Goal: Find specific page/section: Find specific page/section

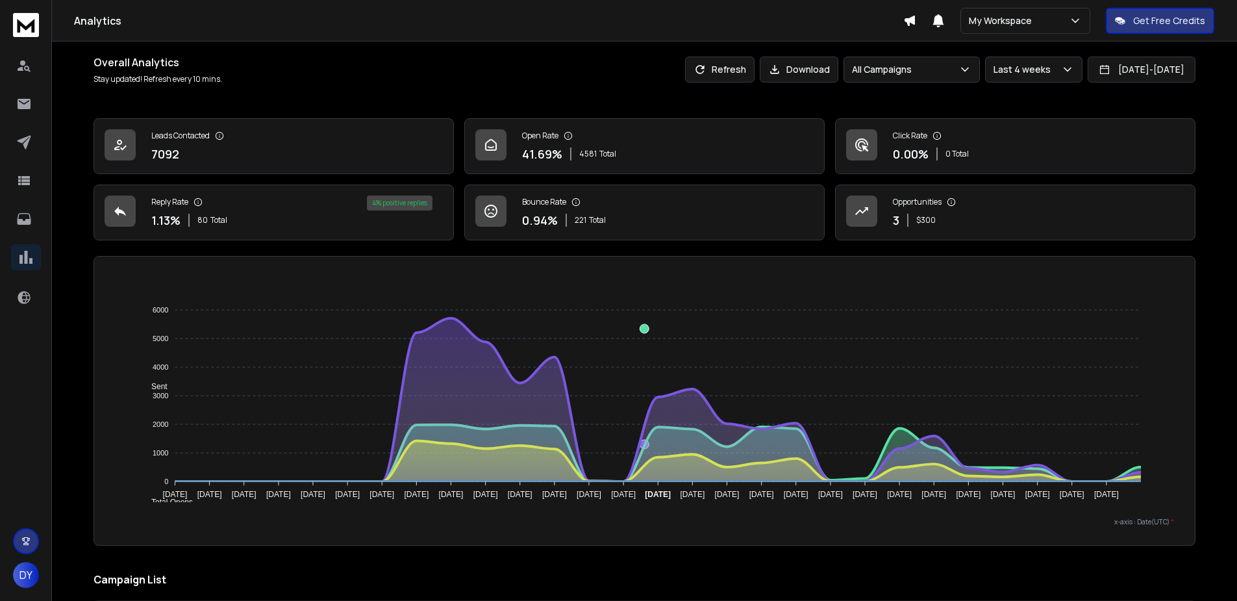
scroll to position [562, 0]
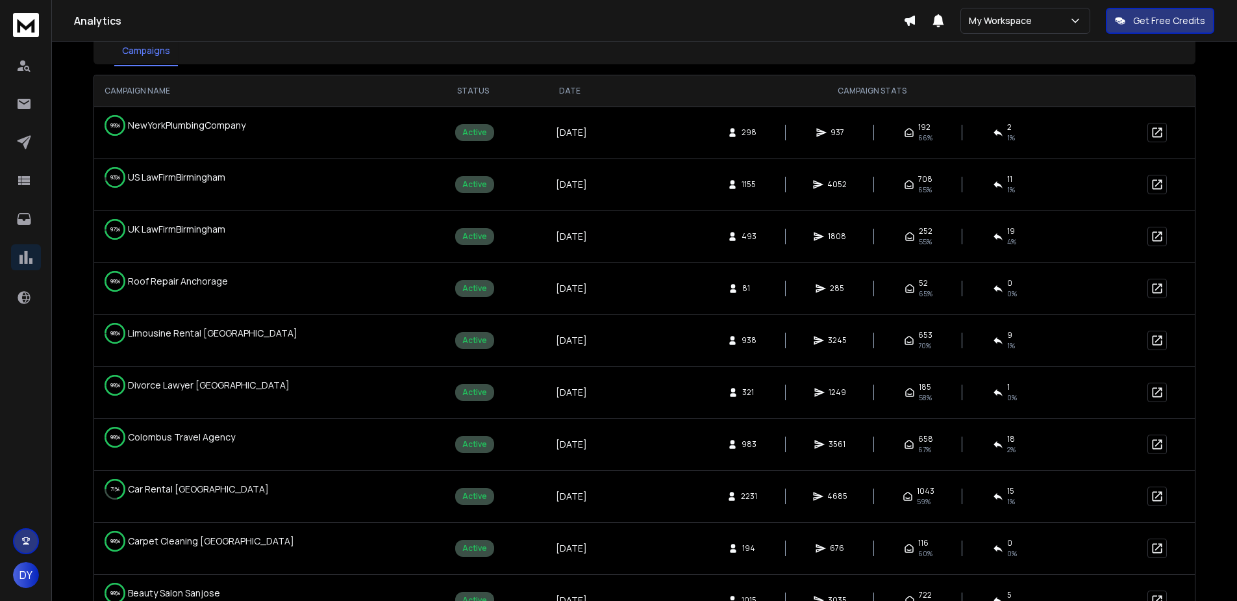
click at [231, 28] on h1 "Analytics" at bounding box center [488, 21] width 829 height 16
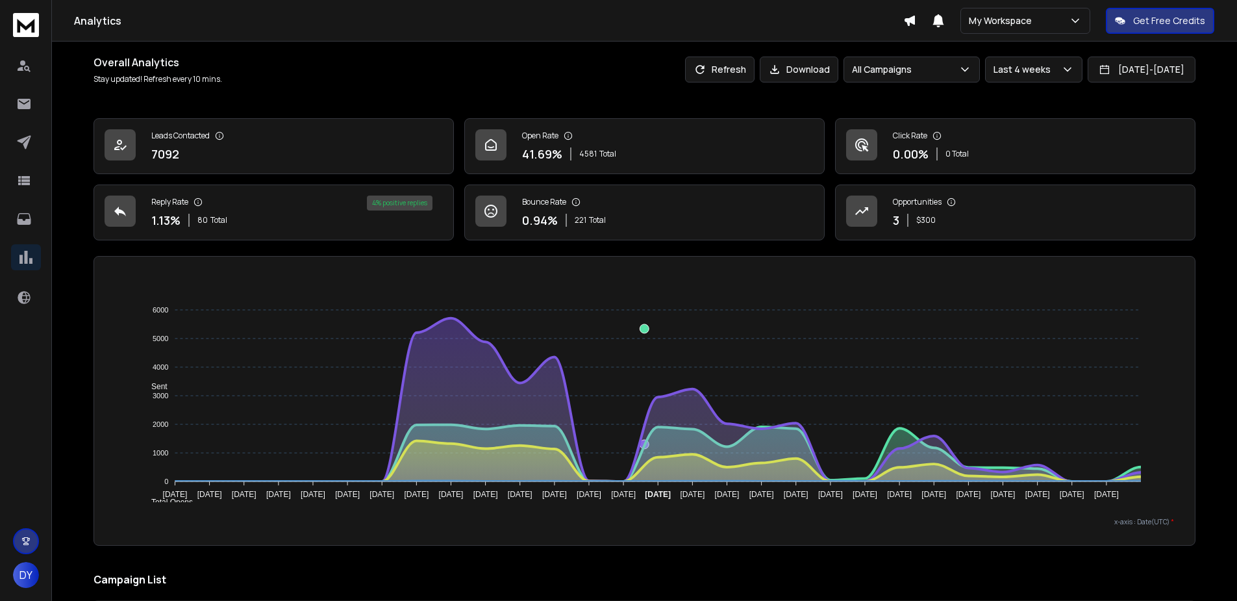
click at [283, 19] on h1 "Analytics" at bounding box center [488, 21] width 829 height 16
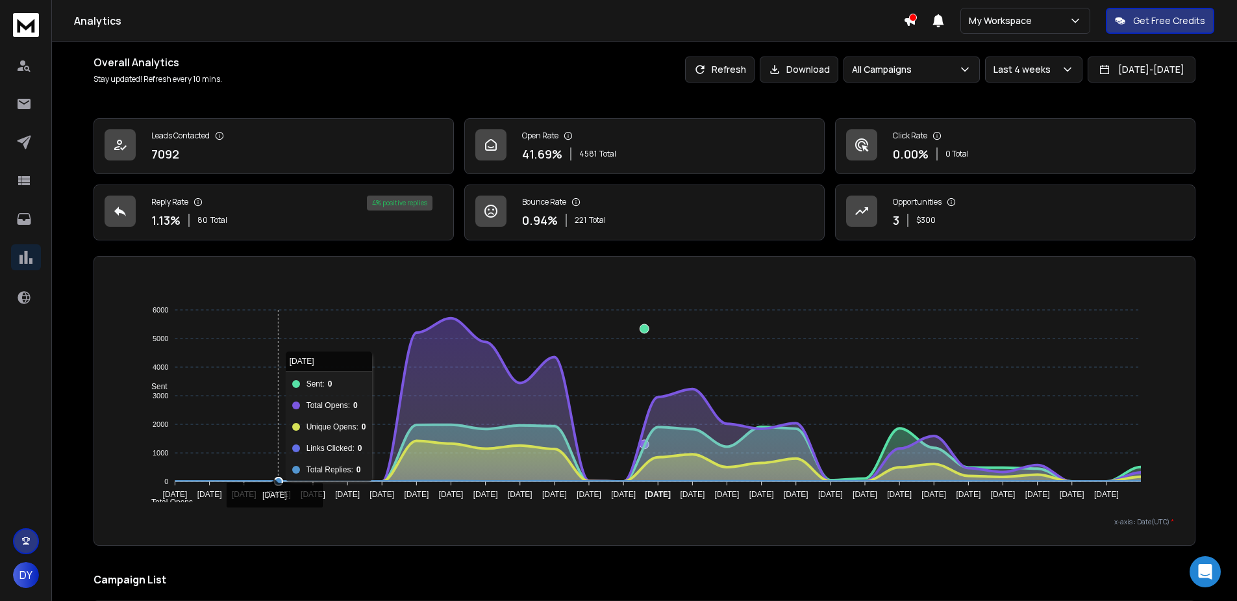
click at [283, 334] on foreignobject "Sent Total Opens Unique Opens Links Clicked Total Replies" at bounding box center [645, 388] width 1006 height 227
